Goal: Task Accomplishment & Management: Manage account settings

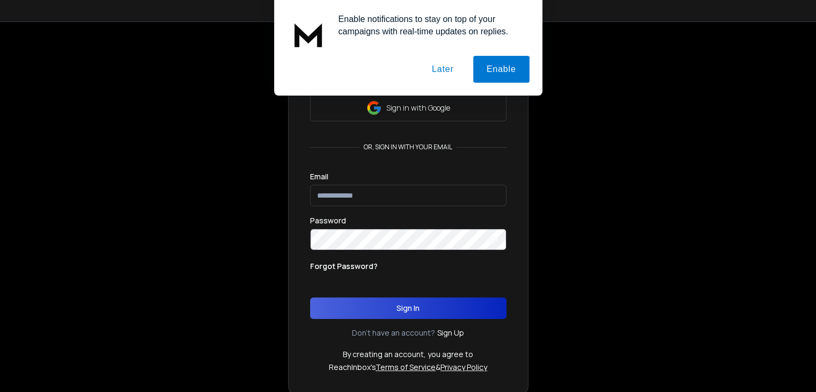
click at [328, 199] on input "email" at bounding box center [408, 195] width 196 height 21
paste input "**********"
type input "**********"
click at [444, 68] on button "Later" at bounding box center [443, 69] width 48 height 27
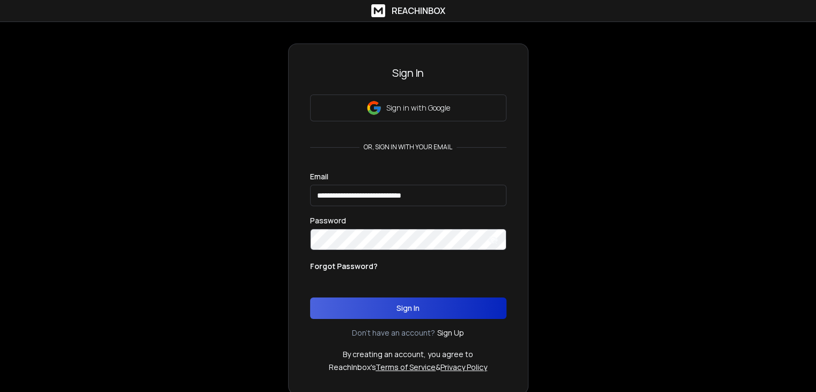
click at [308, 207] on div "**********" at bounding box center [408, 218] width 240 height 351
drag, startPoint x: 336, startPoint y: 186, endPoint x: 372, endPoint y: 193, distance: 36.6
click at [337, 186] on input "**********" at bounding box center [408, 195] width 196 height 21
drag, startPoint x: 477, startPoint y: 192, endPoint x: 229, endPoint y: 203, distance: 248.2
click at [229, 203] on div "**********" at bounding box center [408, 218] width 816 height 351
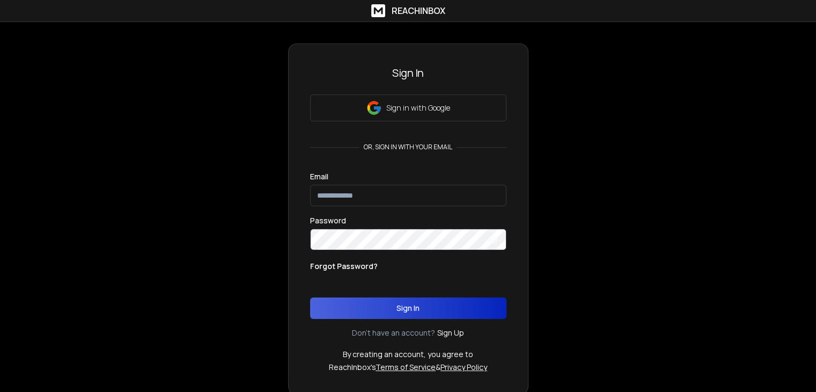
click at [332, 209] on form "Email Password Forgot Password? Sign In Sign Up" at bounding box center [408, 246] width 196 height 146
click at [342, 194] on input "email" at bounding box center [408, 195] width 196 height 21
type input "**********"
click at [380, 303] on button "Sign In" at bounding box center [408, 307] width 196 height 21
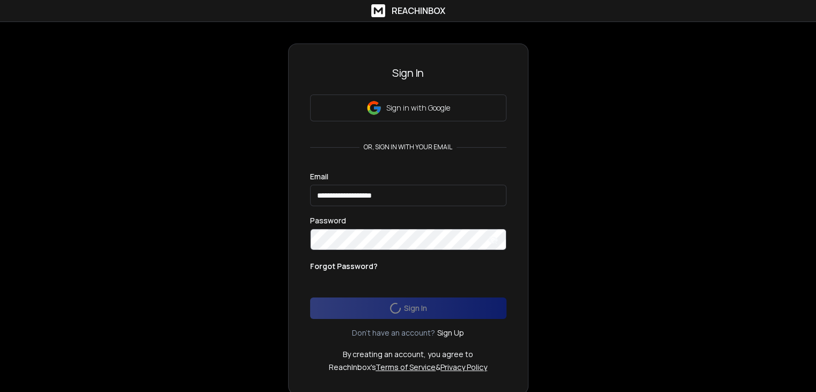
click at [406, 295] on form "**********" at bounding box center [408, 246] width 196 height 146
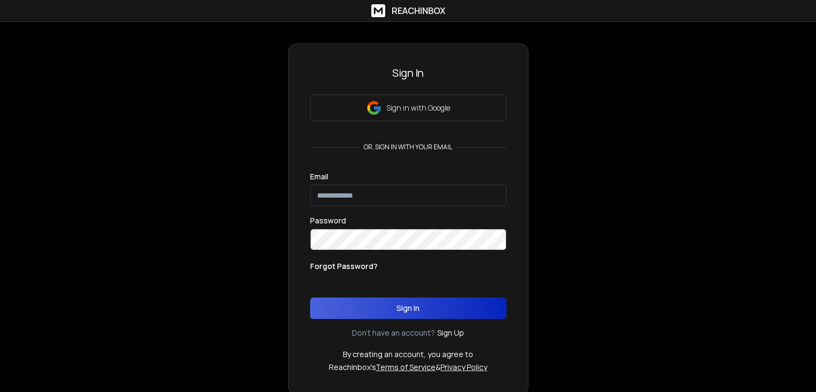
click at [425, 192] on input "email" at bounding box center [408, 195] width 196 height 21
type input "**********"
click at [404, 314] on button "Sign In" at bounding box center [408, 307] width 196 height 21
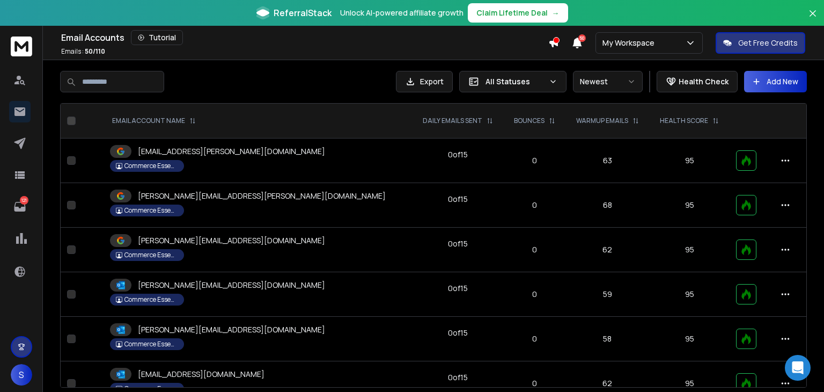
click at [757, 52] on button "Get Free Credits" at bounding box center [761, 42] width 90 height 21
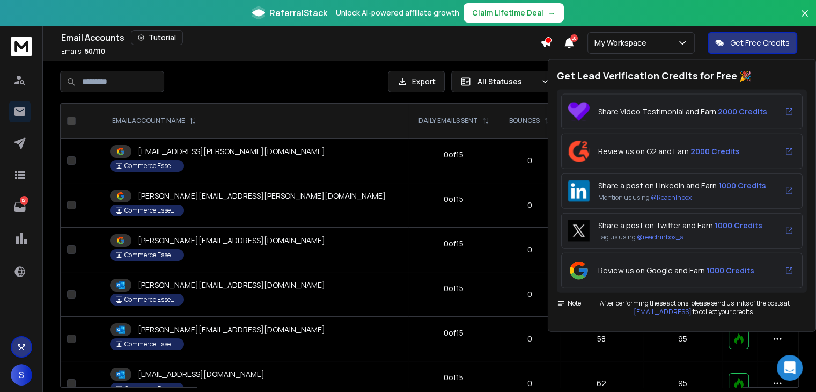
click at [802, 13] on icon "Close banner" at bounding box center [805, 14] width 10 height 10
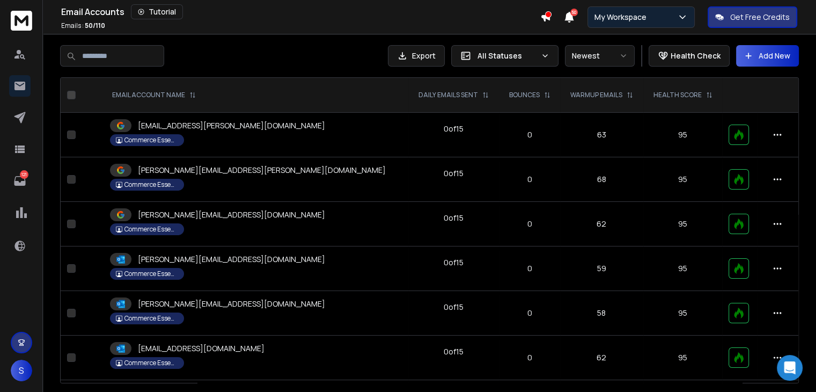
click at [640, 18] on p "My Workspace" at bounding box center [623, 17] width 56 height 11
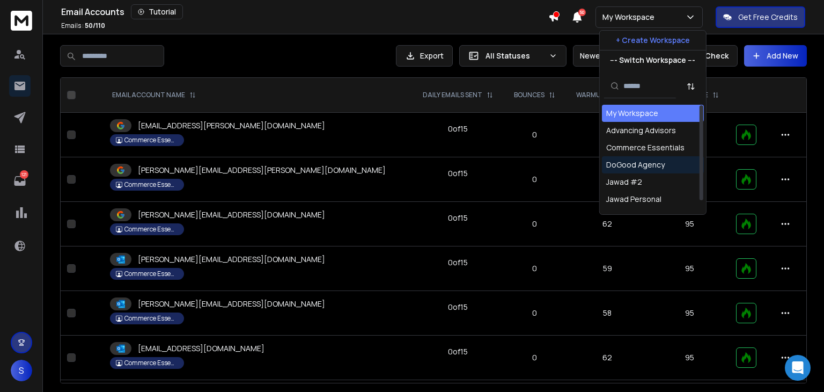
click at [653, 159] on div "DoGood Agency" at bounding box center [635, 164] width 58 height 11
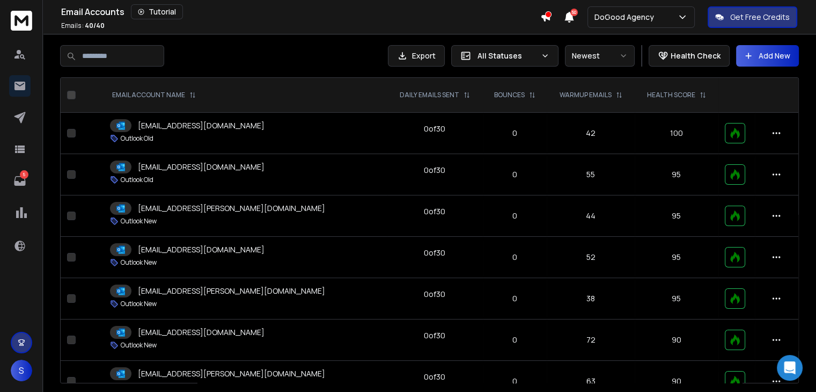
click at [756, 58] on button "Add New" at bounding box center [767, 55] width 63 height 21
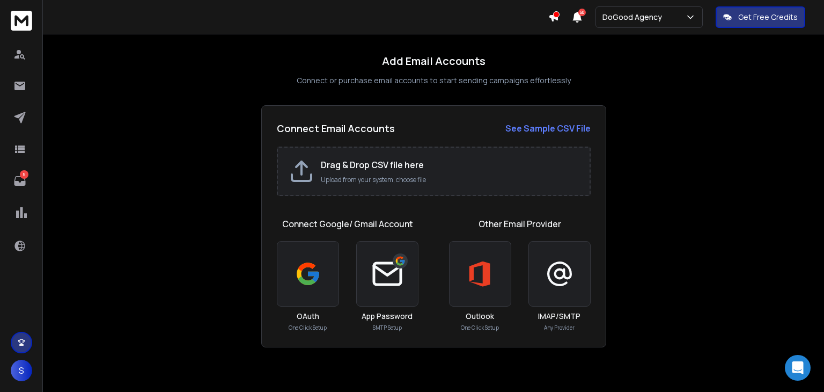
click at [479, 264] on icon at bounding box center [479, 273] width 21 height 25
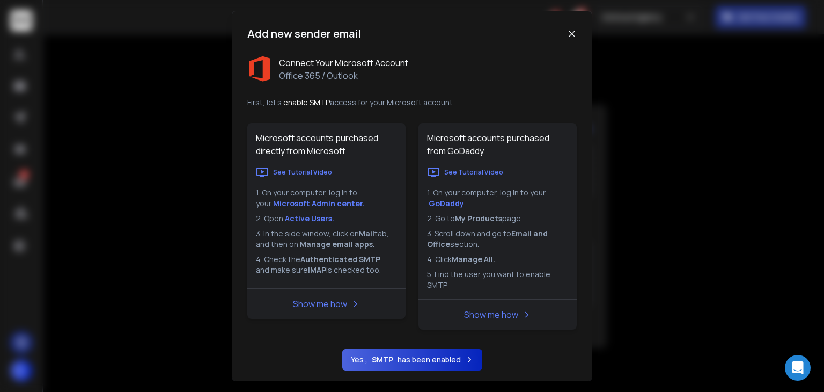
click at [429, 350] on button "Yes , SMTP has been enabled" at bounding box center [412, 359] width 140 height 21
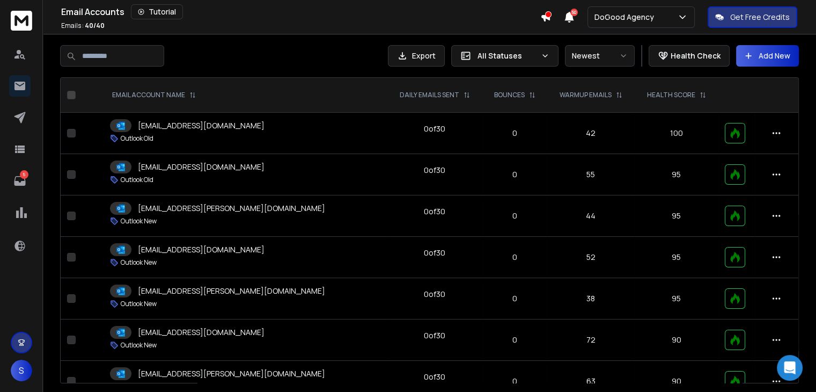
click at [770, 64] on button "Add New" at bounding box center [767, 55] width 63 height 21
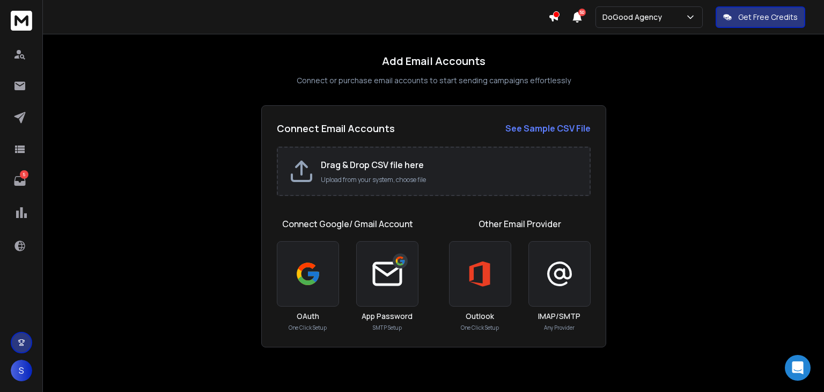
click at [511, 276] on div "Outlook One Click Setup IMAP/SMTP Any Provider" at bounding box center [520, 286] width 142 height 91
click at [481, 273] on icon at bounding box center [479, 273] width 25 height 25
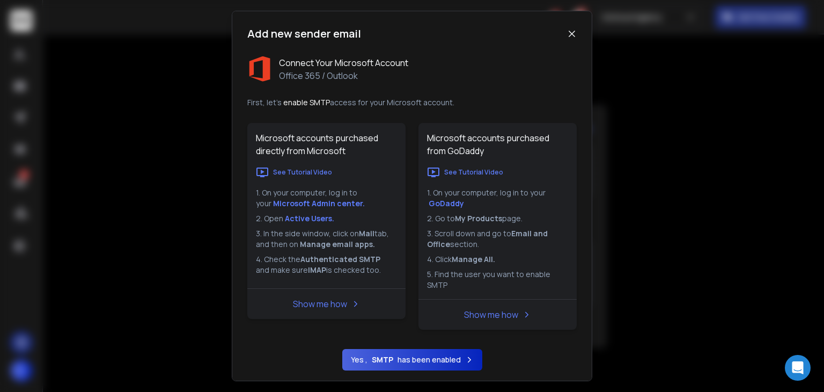
click at [441, 364] on div "Add new sender email Connect Your Microsoft Account Office 365 / Outlook First,…" at bounding box center [412, 196] width 361 height 370
click at [443, 349] on button "Yes , SMTP has been enabled" at bounding box center [412, 359] width 140 height 21
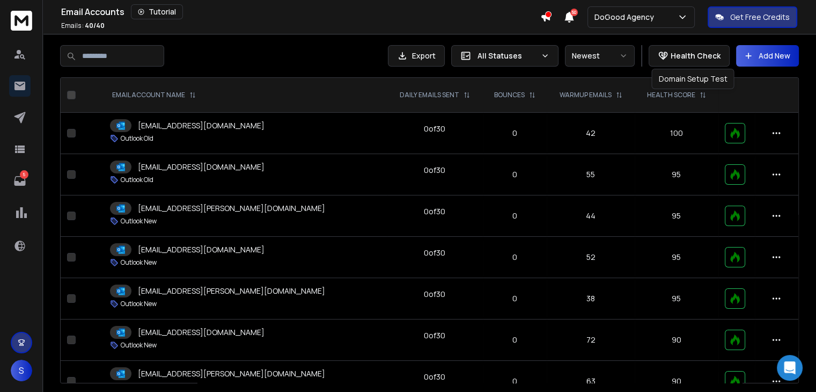
click at [774, 49] on button "Add New" at bounding box center [767, 55] width 63 height 21
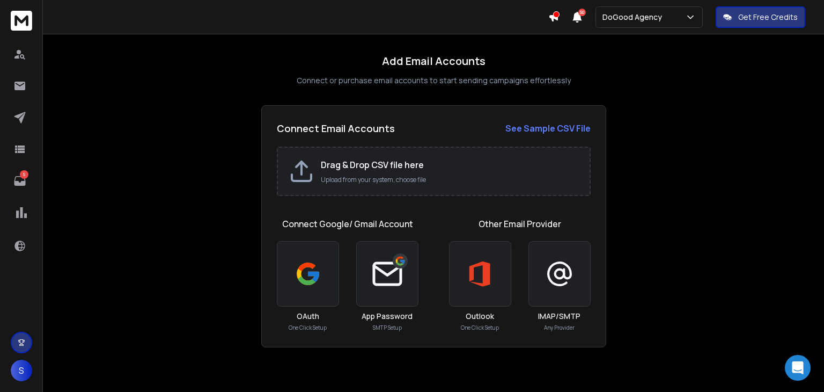
click at [488, 259] on div at bounding box center [480, 274] width 27 height 30
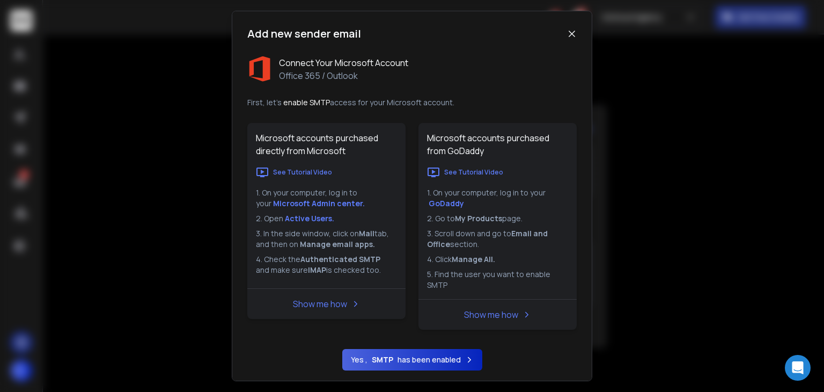
click at [455, 364] on div "Add new sender email Connect Your Microsoft Account Office 365 / Outlook First,…" at bounding box center [412, 196] width 361 height 370
click at [457, 353] on button "Yes , SMTP has been enabled" at bounding box center [412, 359] width 140 height 21
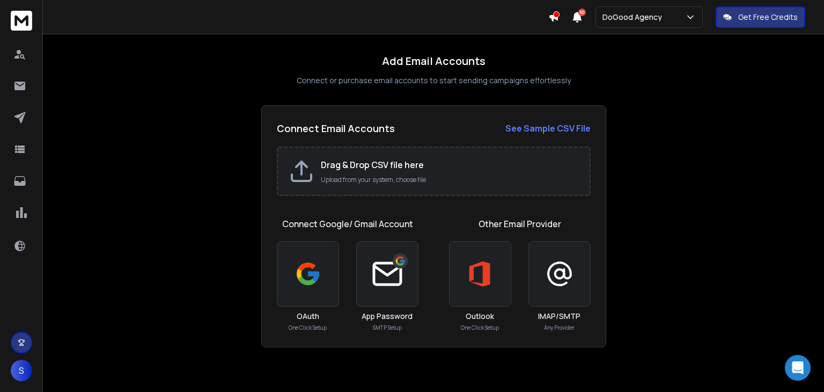
click at [462, 291] on div at bounding box center [480, 273] width 62 height 65
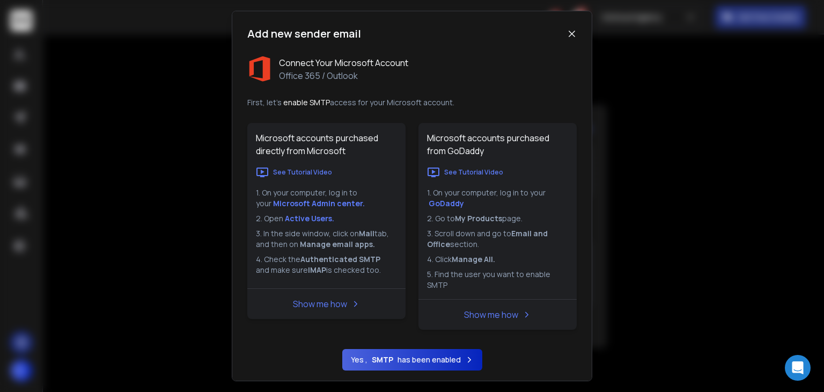
click at [436, 363] on div "Add new sender email Connect Your Microsoft Account Office 365 / Outlook First,…" at bounding box center [412, 196] width 361 height 370
click at [436, 353] on button "Yes , SMTP has been enabled" at bounding box center [412, 359] width 140 height 21
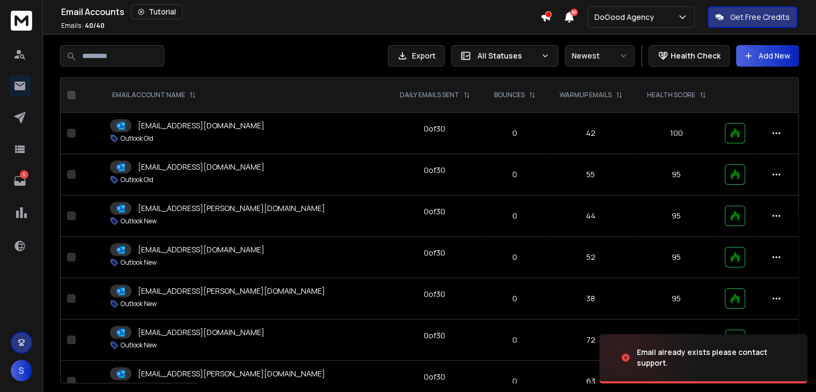
click at [765, 62] on button "Add New" at bounding box center [767, 55] width 63 height 21
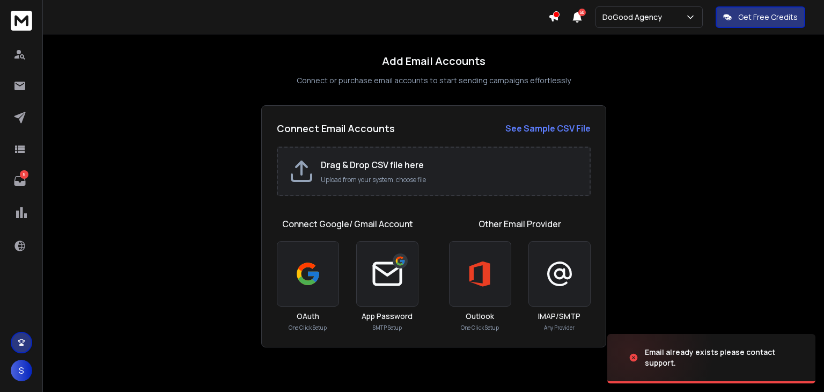
click at [472, 274] on icon at bounding box center [479, 273] width 21 height 25
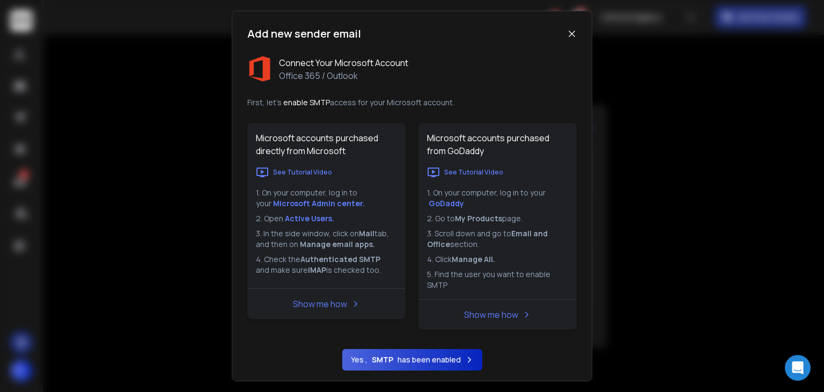
click at [419, 349] on button "Yes , SMTP has been enabled" at bounding box center [412, 359] width 140 height 21
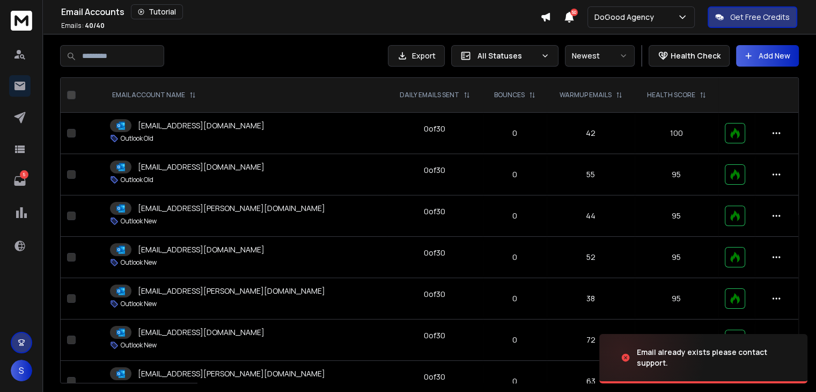
click at [758, 59] on button "Add New" at bounding box center [767, 55] width 63 height 21
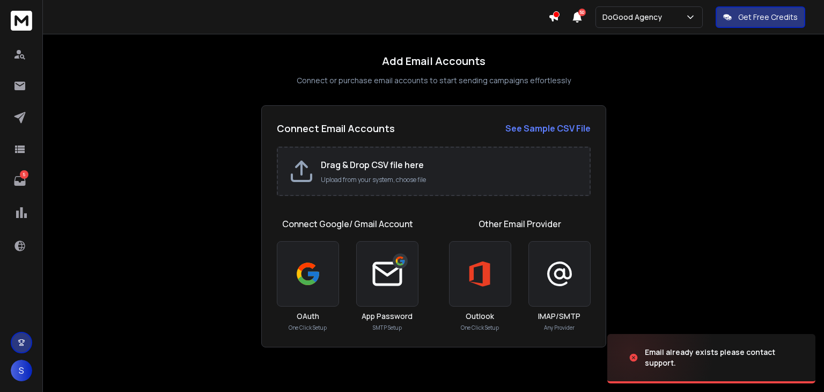
click at [470, 250] on div at bounding box center [480, 273] width 62 height 65
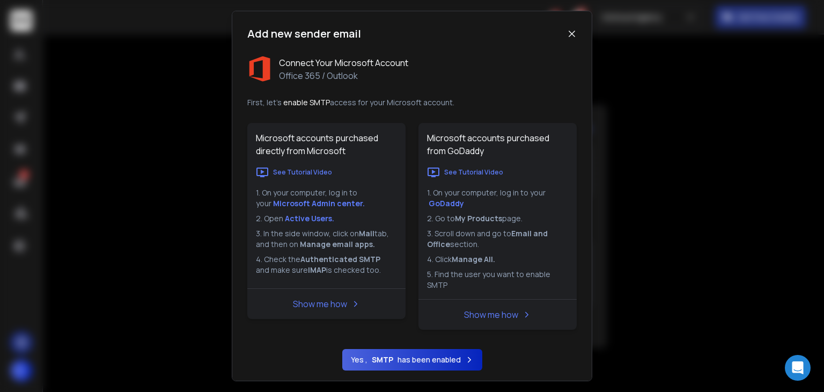
click at [443, 357] on button "Yes , SMTP has been enabled" at bounding box center [412, 359] width 140 height 21
